Goal: Task Accomplishment & Management: Manage account settings

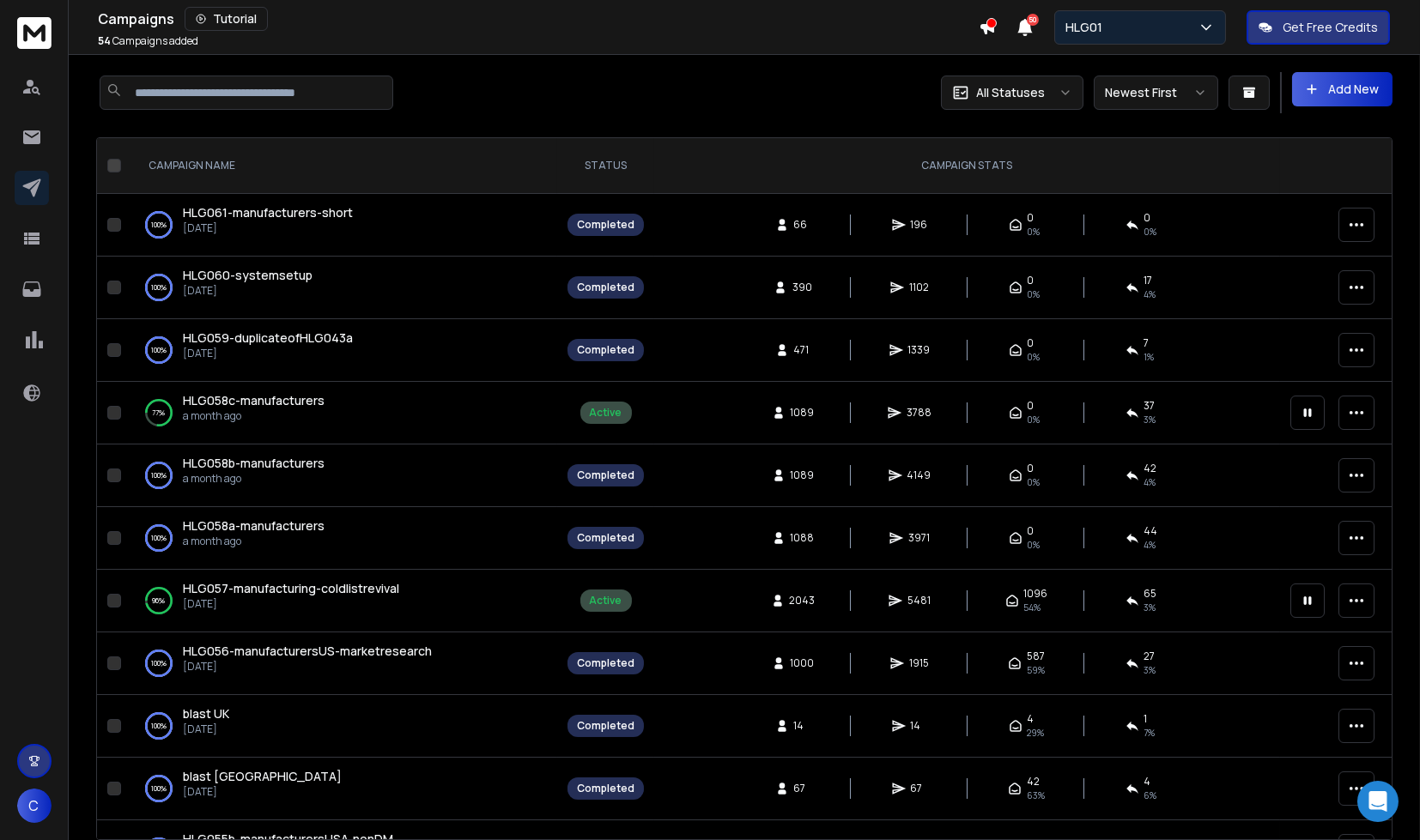
click at [1147, 30] on div "HLG01" at bounding box center [1139, 27] width 149 height 18
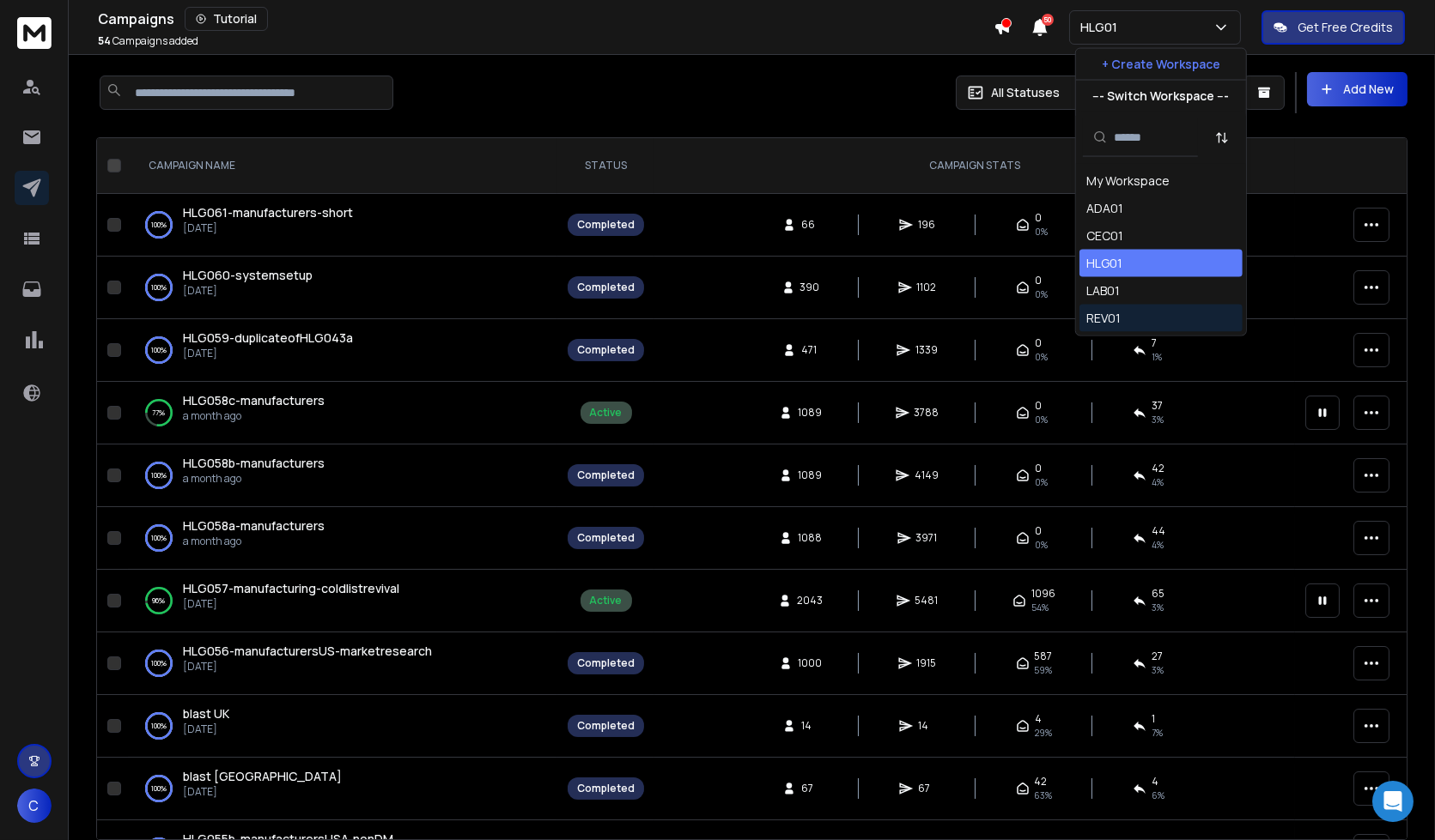
click at [1116, 321] on div "REV01" at bounding box center [1103, 319] width 34 height 18
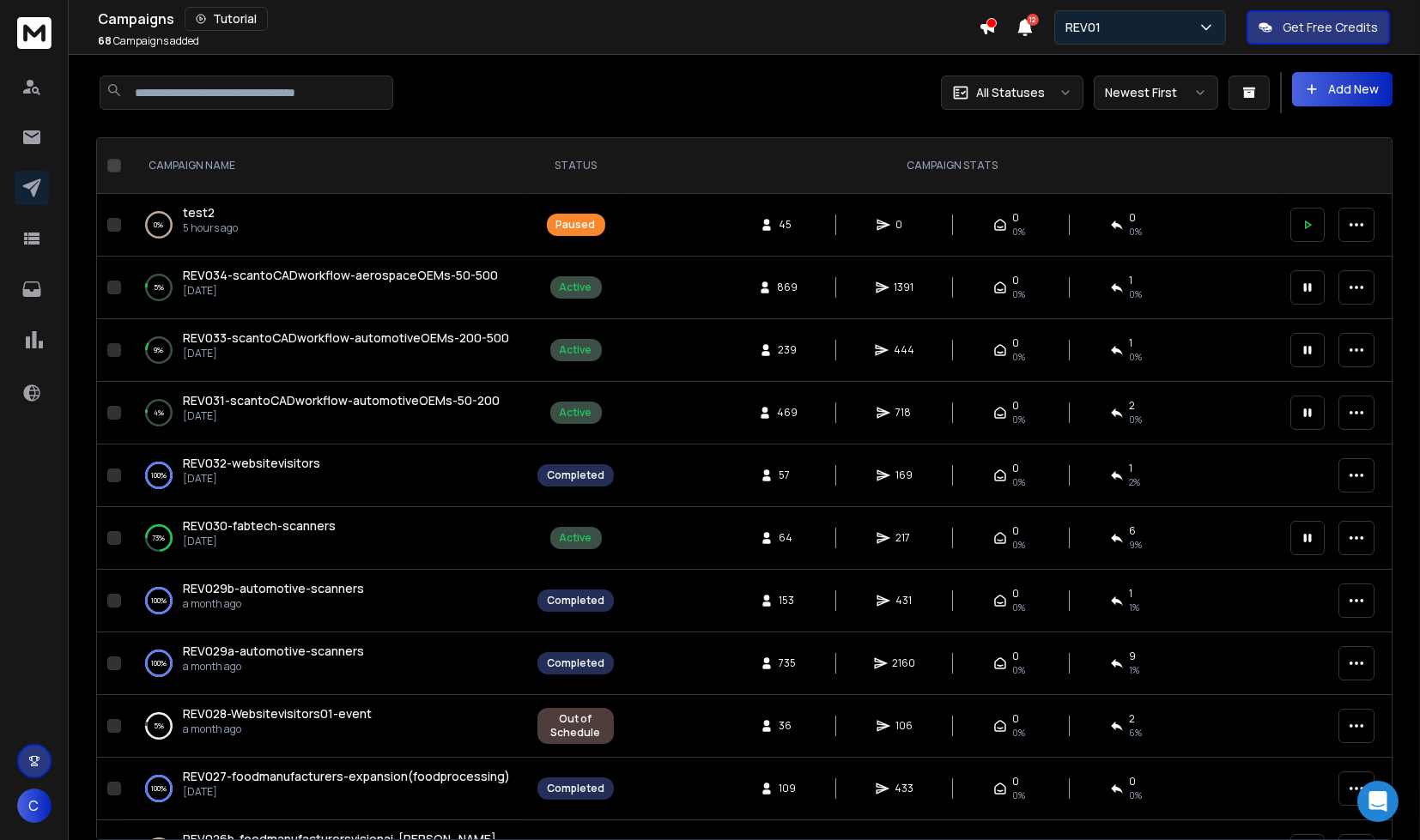
click at [1126, 35] on div "REV01" at bounding box center [1139, 27] width 149 height 18
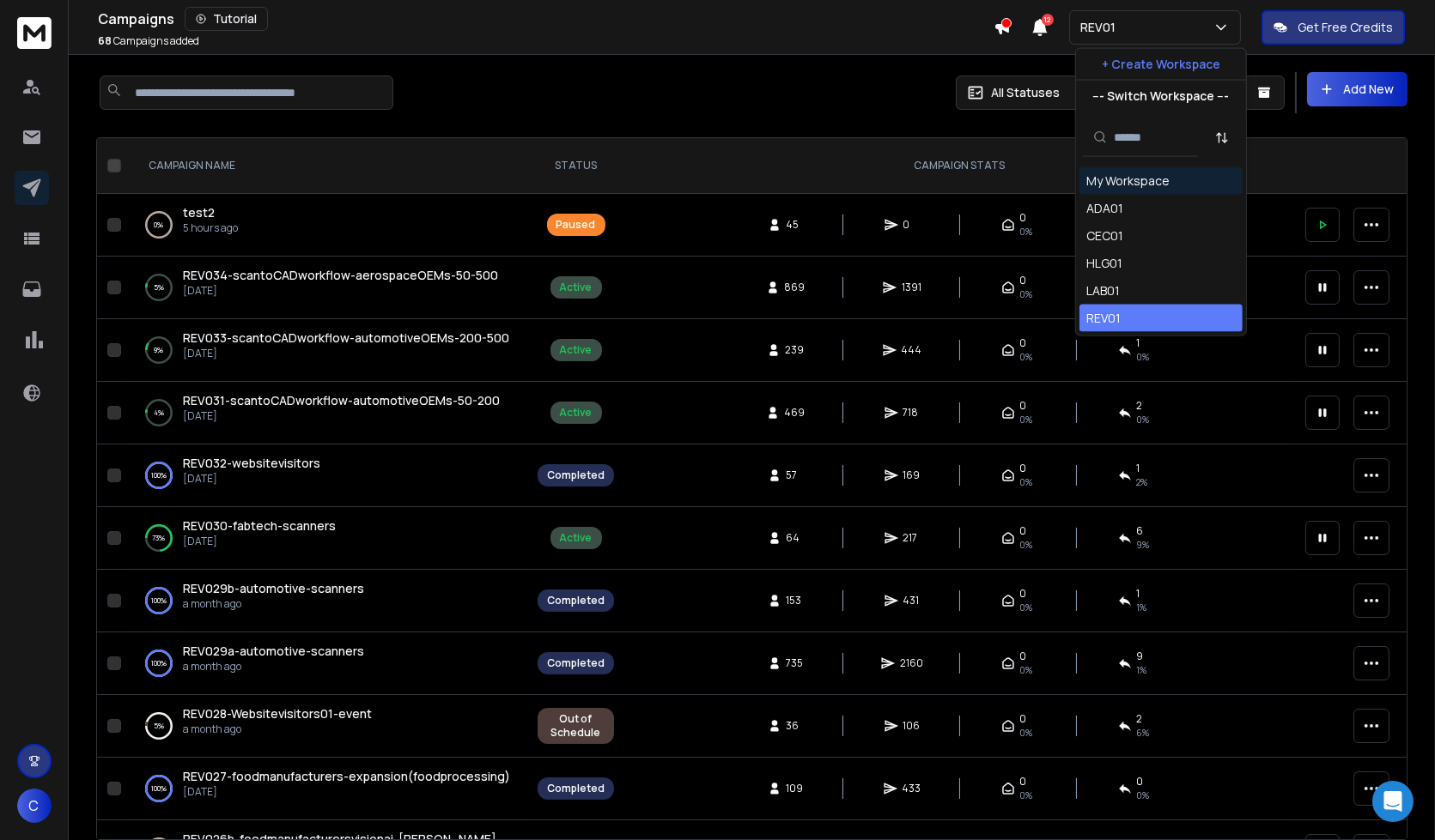
click at [1131, 190] on div "My Workspace" at bounding box center [1160, 181] width 163 height 27
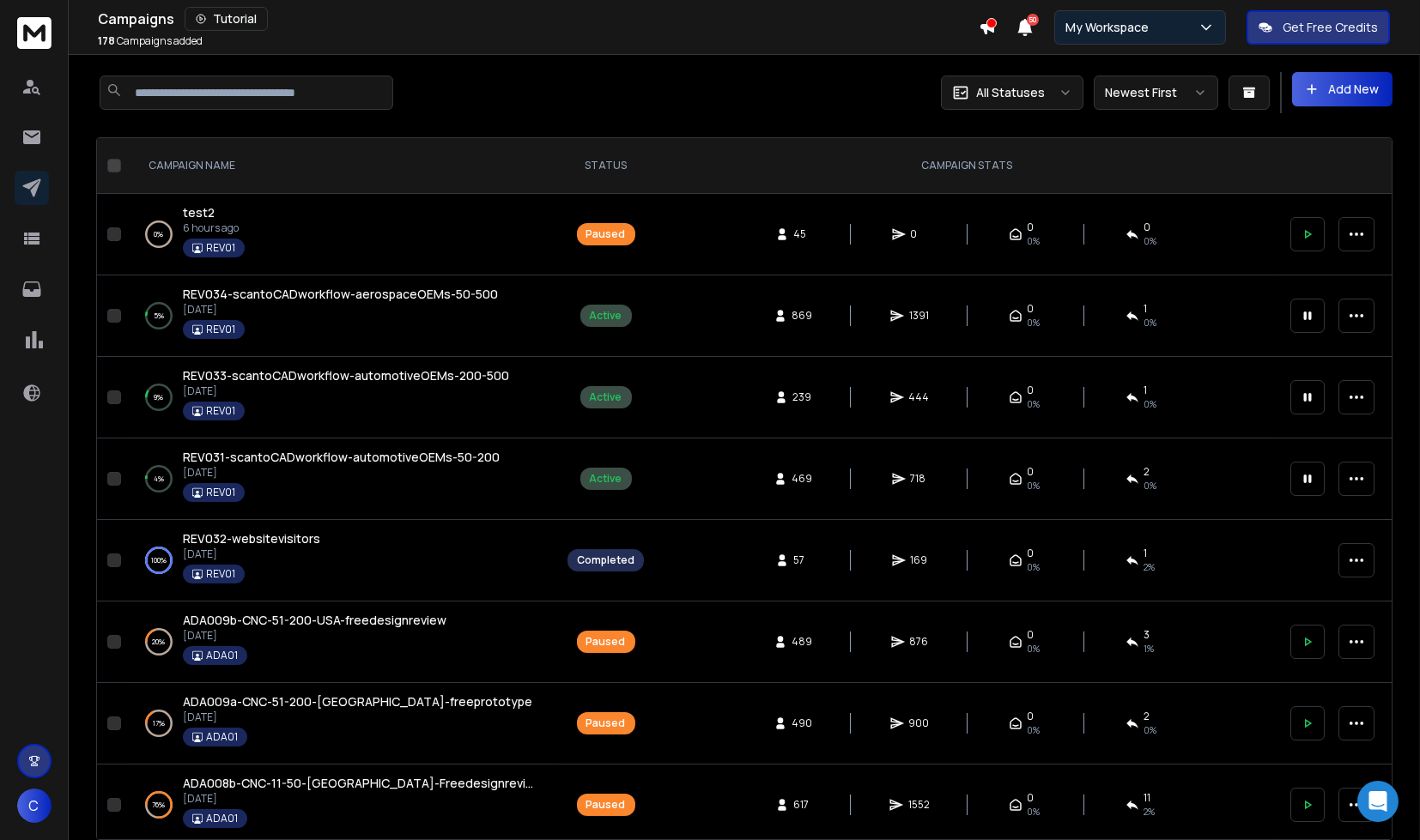
click at [1143, 20] on p "My Workspace" at bounding box center [1110, 27] width 90 height 18
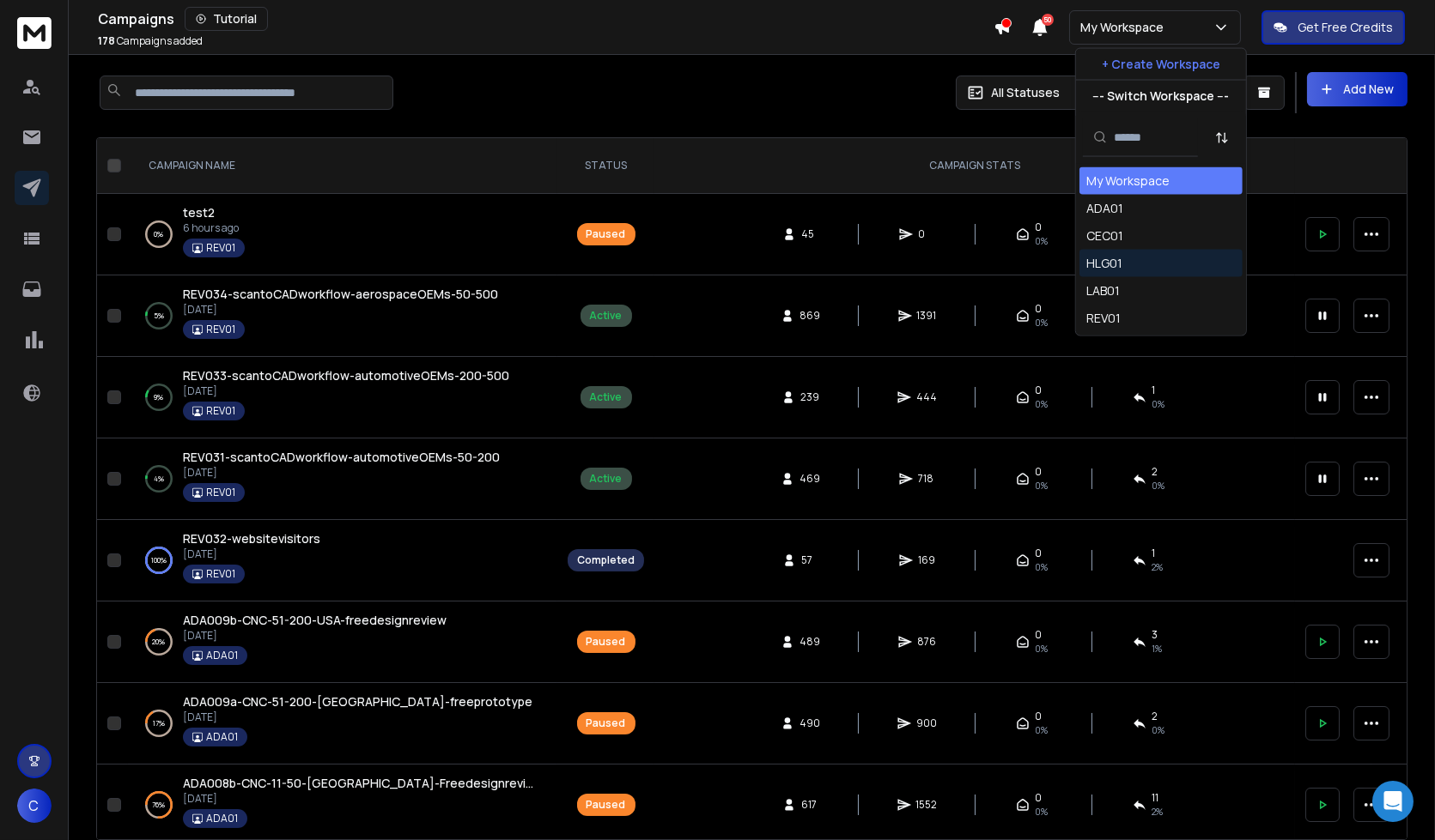
click at [1115, 263] on div "HLG01" at bounding box center [1104, 264] width 36 height 18
